Goal: Find specific page/section: Find specific page/section

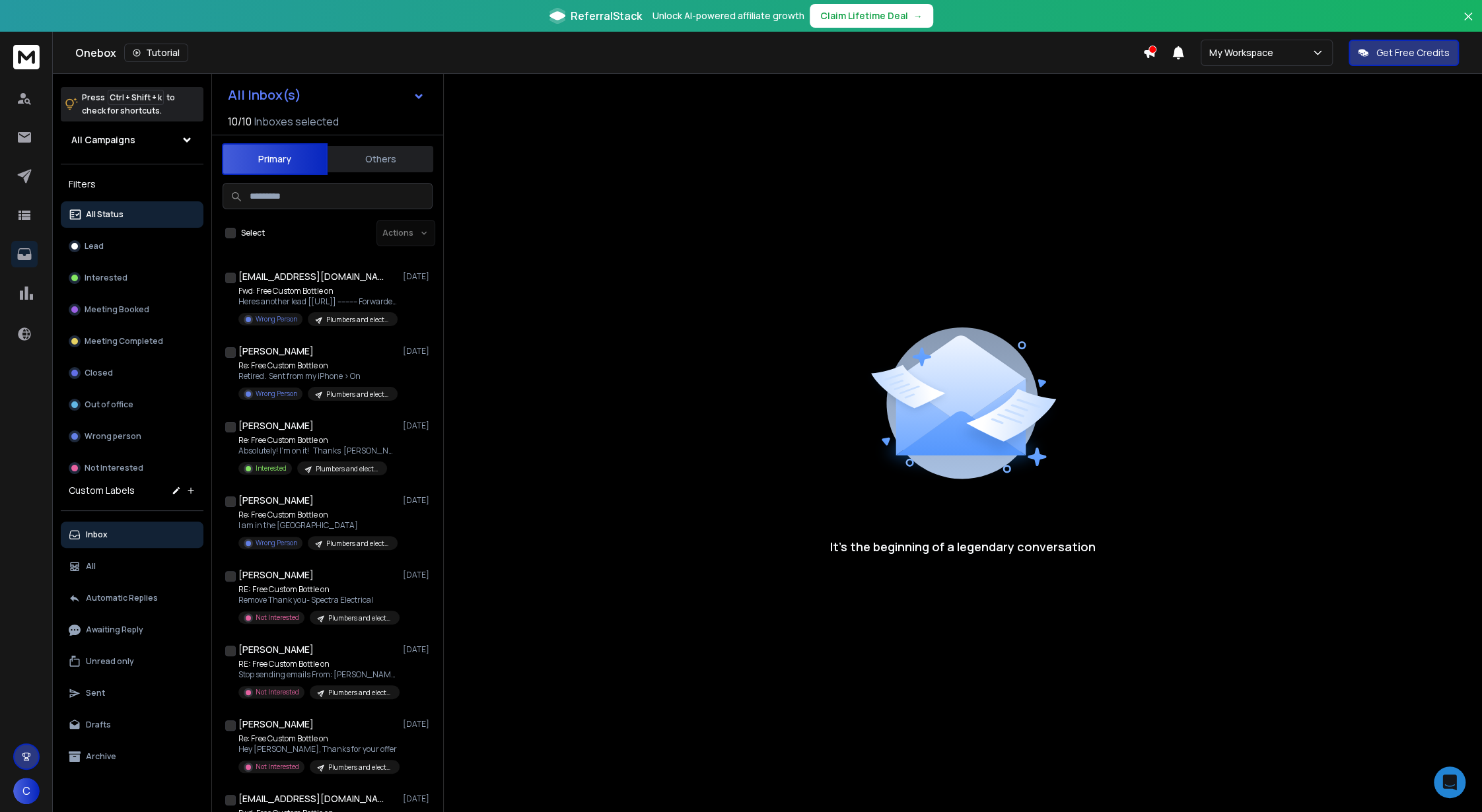
click at [112, 205] on button "All Status" at bounding box center [132, 214] width 143 height 26
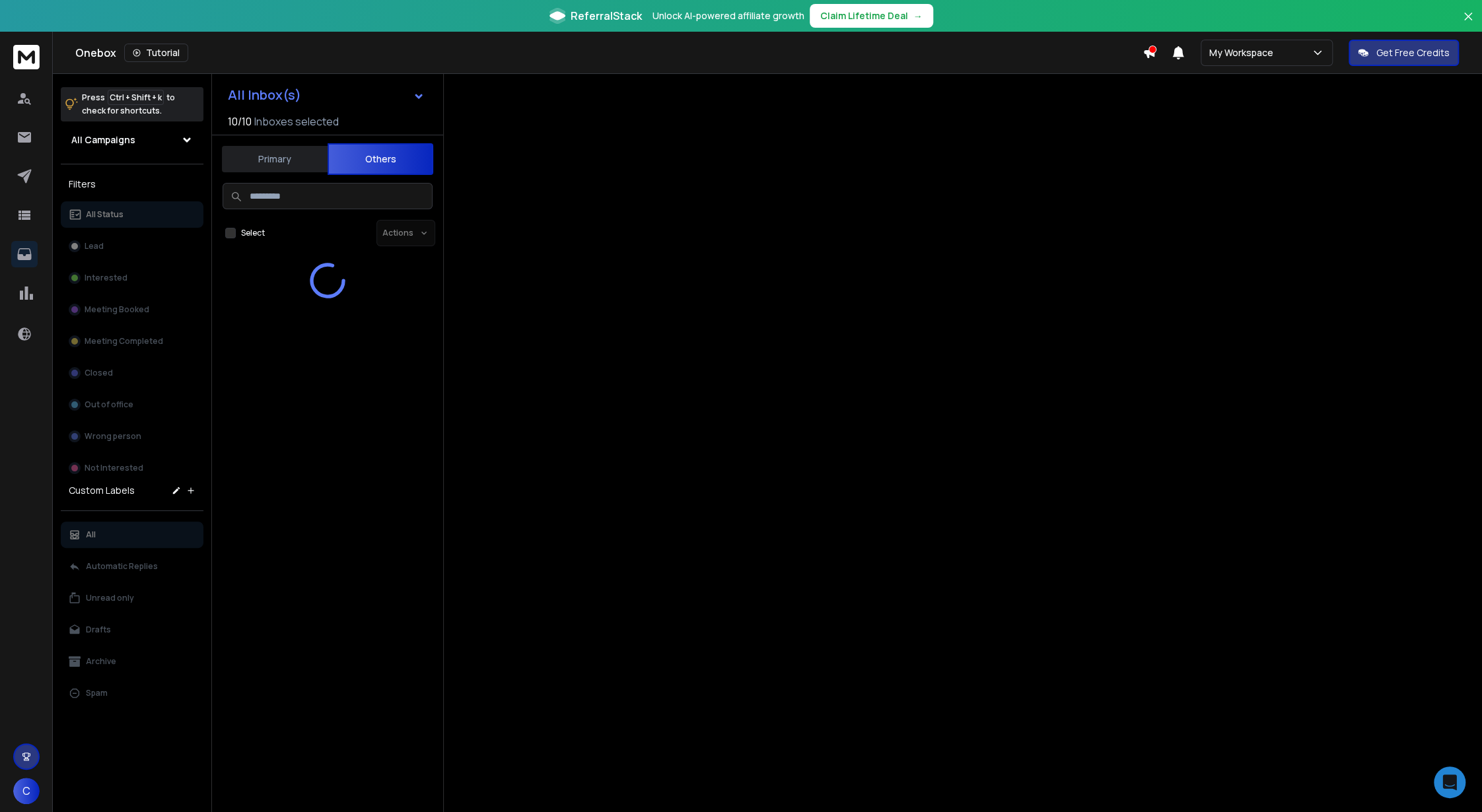
click at [393, 163] on button "Others" at bounding box center [380, 160] width 106 height 32
click at [274, 158] on button "Primary" at bounding box center [274, 160] width 106 height 32
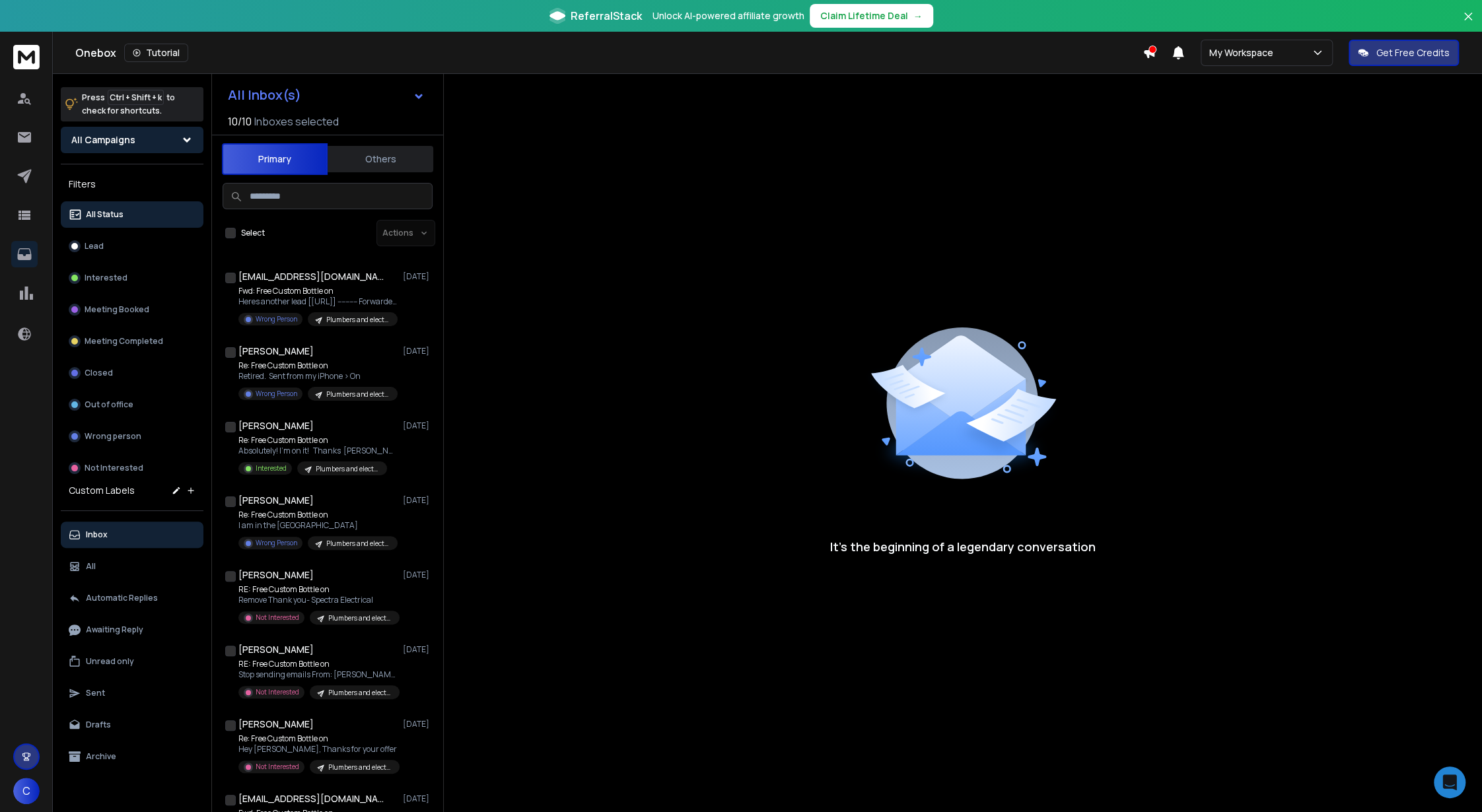
click at [125, 144] on h1 "All Campaigns" at bounding box center [103, 140] width 64 height 13
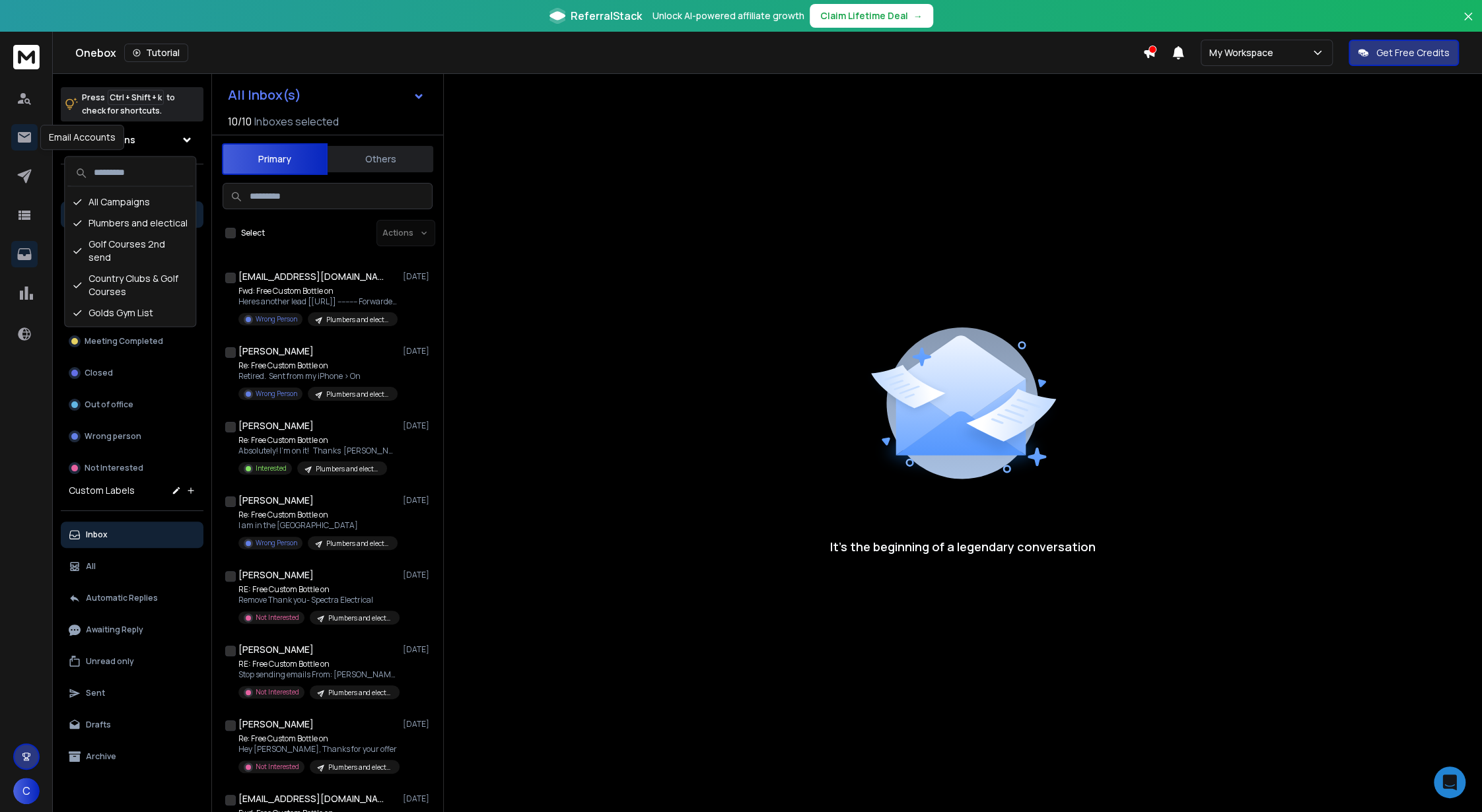
click at [21, 137] on icon at bounding box center [24, 137] width 13 height 11
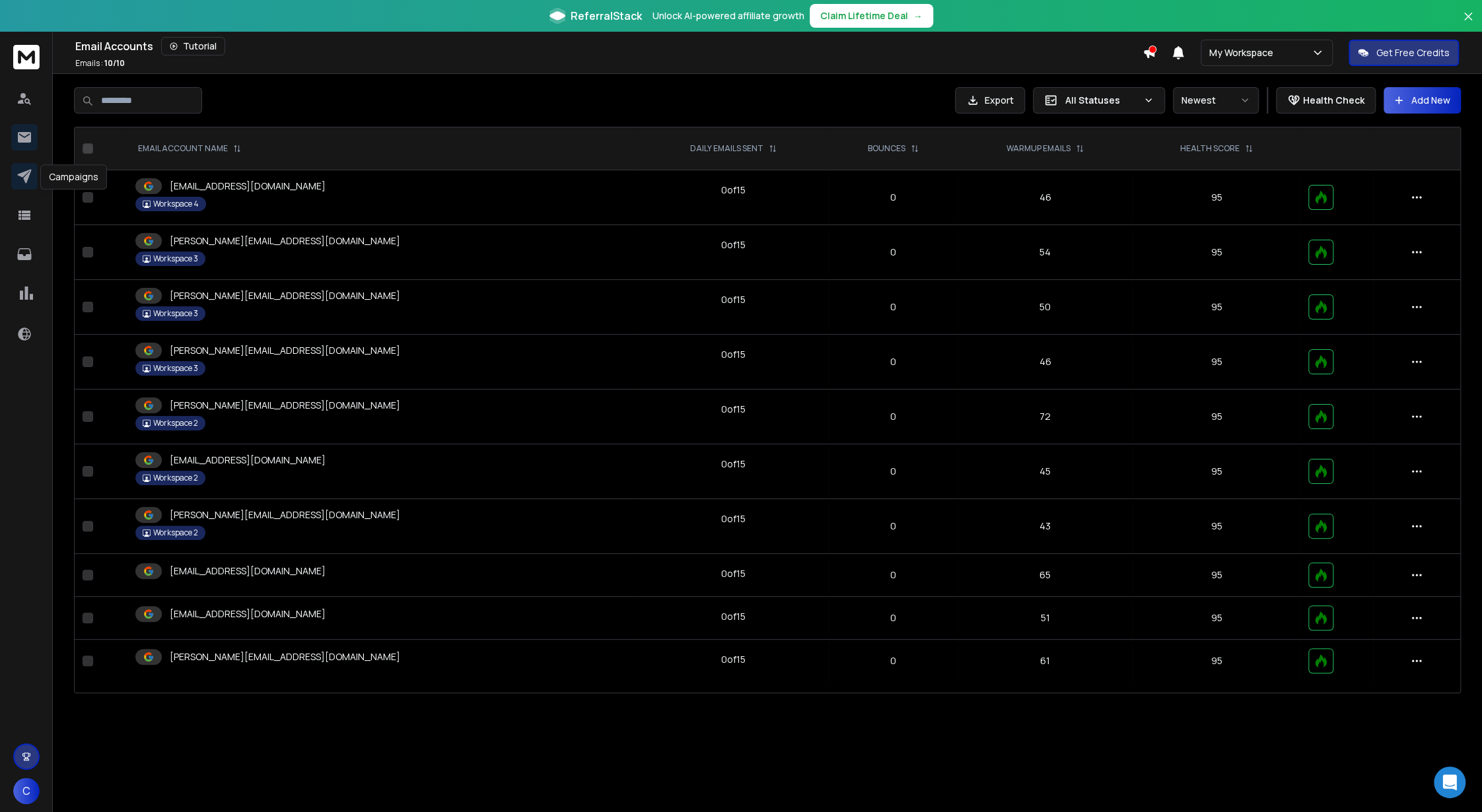
click at [19, 175] on icon at bounding box center [24, 177] width 14 height 14
